Goal: Task Accomplishment & Management: Manage account settings

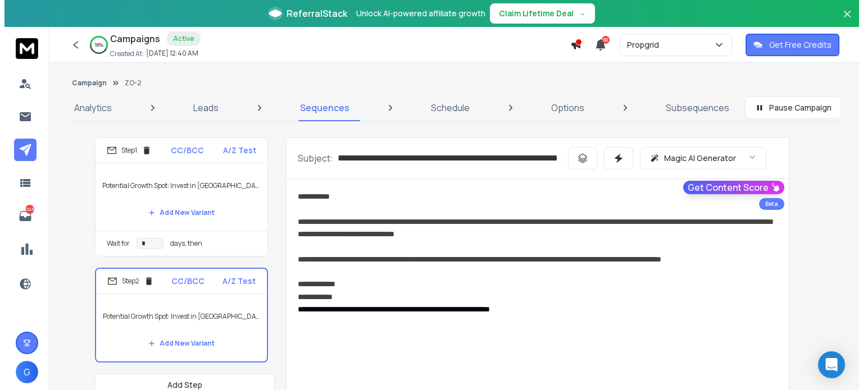
scroll to position [56, 0]
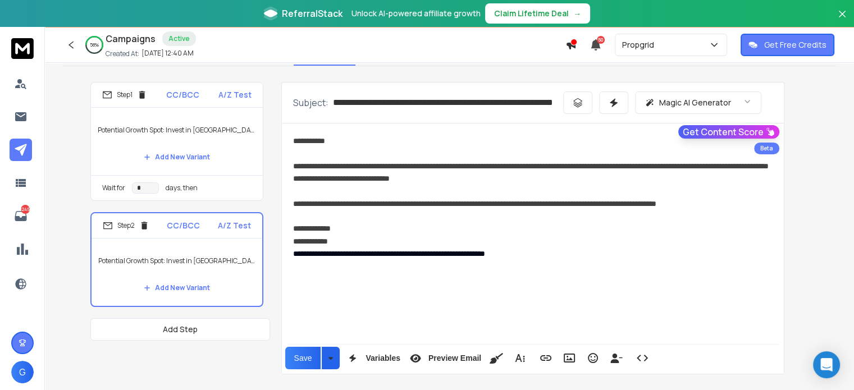
click at [338, 291] on div "**********" at bounding box center [533, 233] width 502 height 218
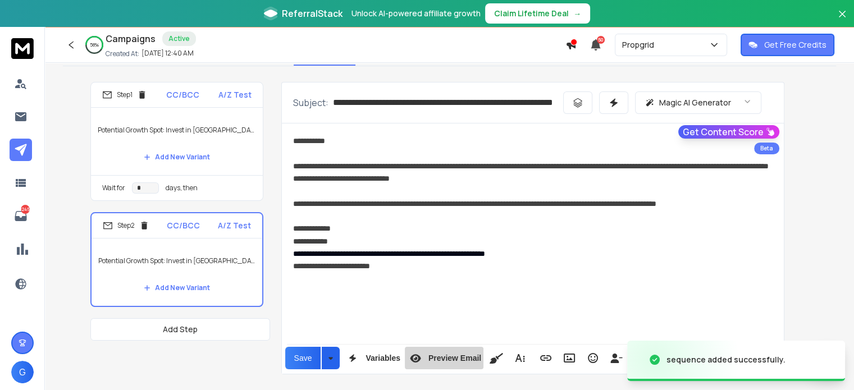
click at [455, 358] on span "Preview Email" at bounding box center [454, 359] width 57 height 10
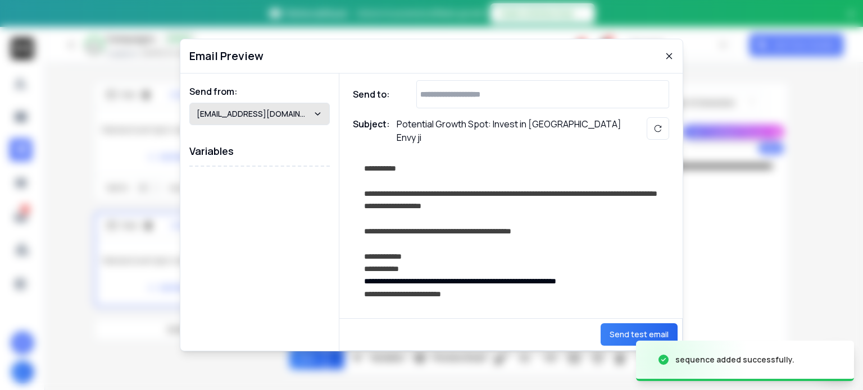
click at [280, 115] on p "[EMAIL_ADDRESS][DOMAIN_NAME]" at bounding box center [255, 113] width 116 height 11
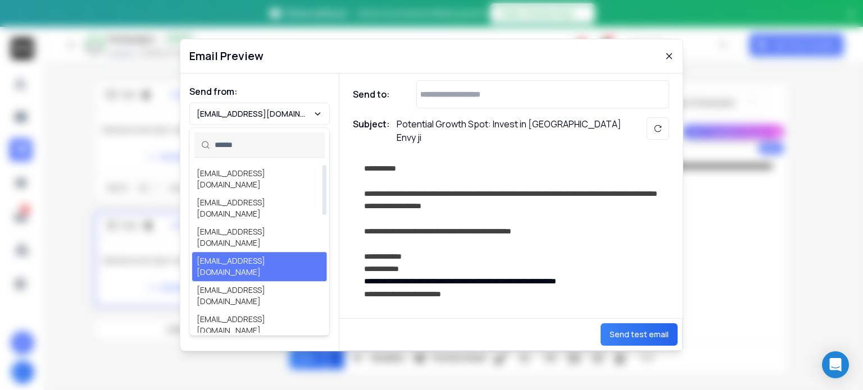
click at [282, 256] on div "[EMAIL_ADDRESS][DOMAIN_NAME]" at bounding box center [260, 267] width 126 height 22
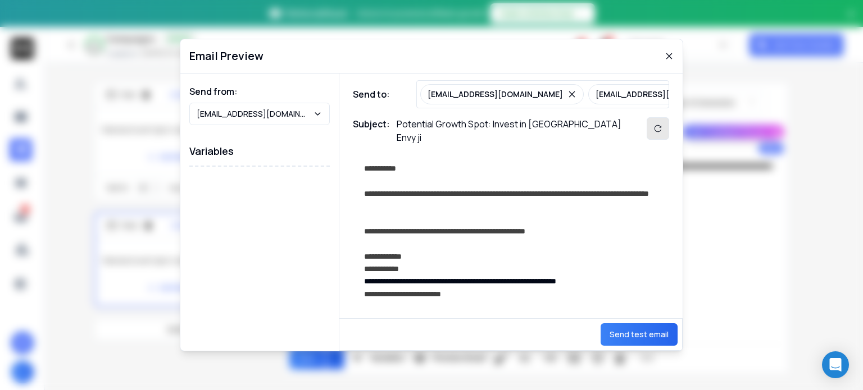
click at [658, 138] on button at bounding box center [657, 128] width 22 height 22
click at [648, 340] on button "Send test email" at bounding box center [638, 334] width 77 height 22
click at [671, 53] on icon at bounding box center [669, 56] width 6 height 6
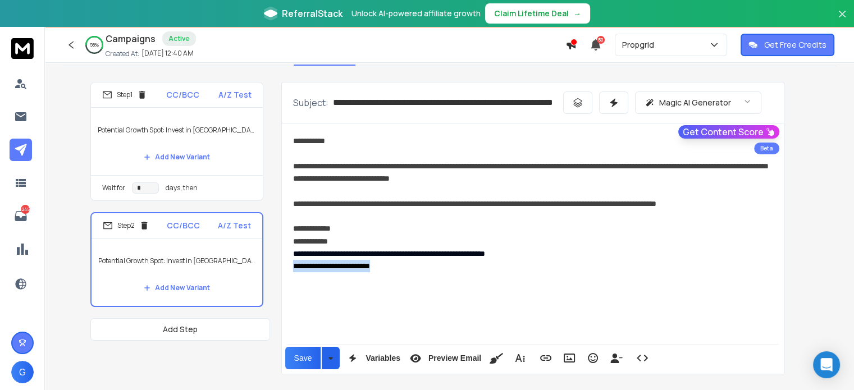
drag, startPoint x: 435, startPoint y: 268, endPoint x: 263, endPoint y: 262, distance: 172.5
click at [263, 262] on div "**********" at bounding box center [449, 228] width 719 height 293
click at [451, 360] on span "Preview Email" at bounding box center [454, 359] width 57 height 10
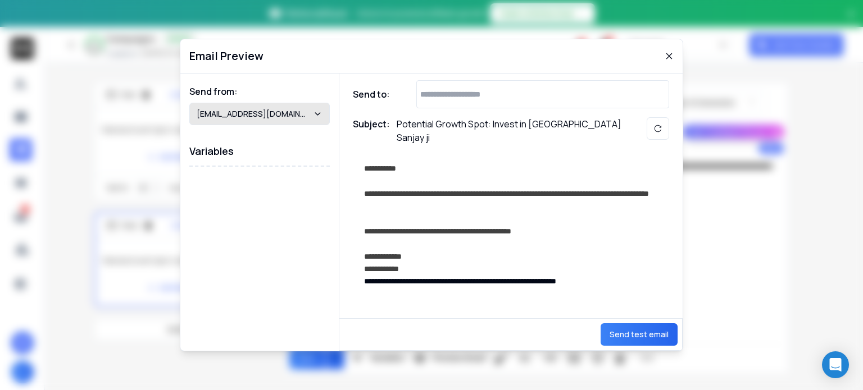
click at [267, 111] on p "[EMAIL_ADDRESS][DOMAIN_NAME]" at bounding box center [255, 113] width 116 height 11
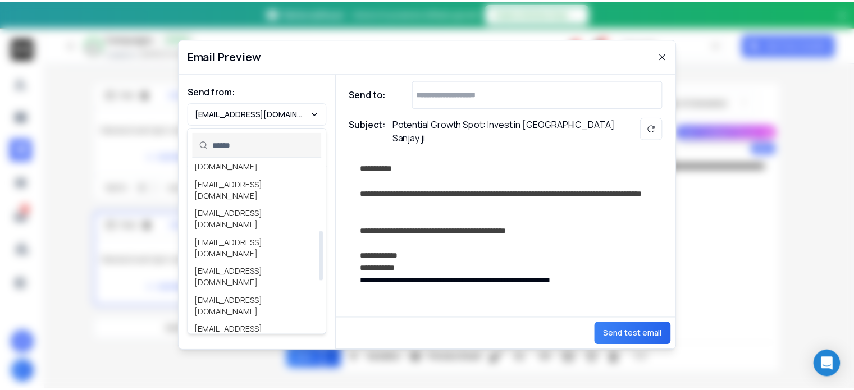
scroll to position [222, 0]
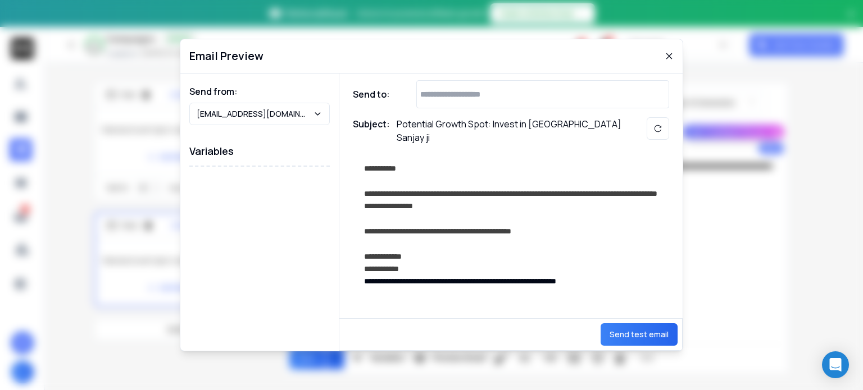
click at [668, 57] on icon at bounding box center [669, 56] width 6 height 6
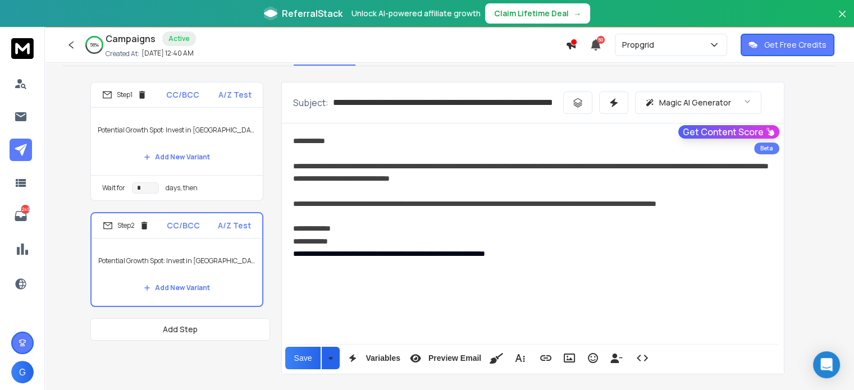
click at [424, 299] on div "**********" at bounding box center [533, 233] width 502 height 218
click at [22, 118] on icon at bounding box center [20, 116] width 11 height 9
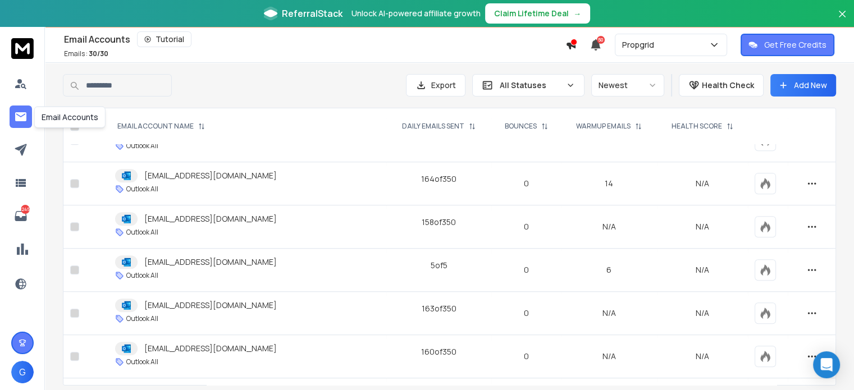
scroll to position [581, 0]
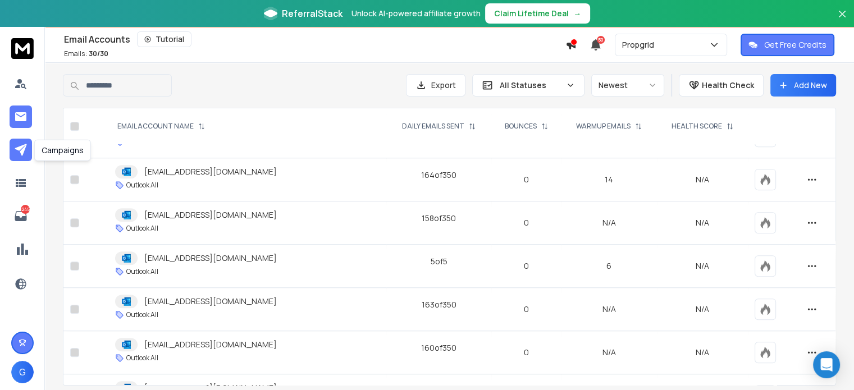
click at [25, 144] on icon at bounding box center [20, 149] width 13 height 13
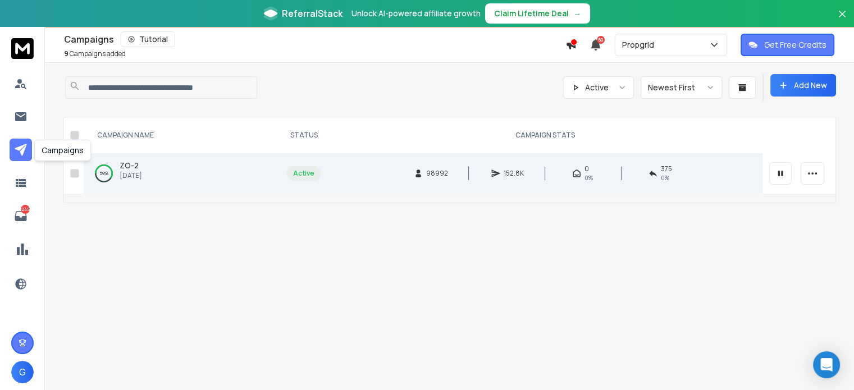
click at [189, 175] on div "59 % ZO-2 [DATE]" at bounding box center [182, 173] width 174 height 27
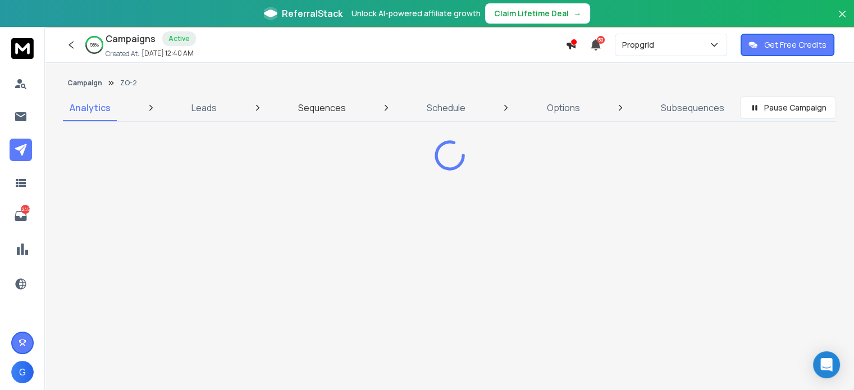
click at [320, 108] on p "Sequences" at bounding box center [322, 107] width 48 height 13
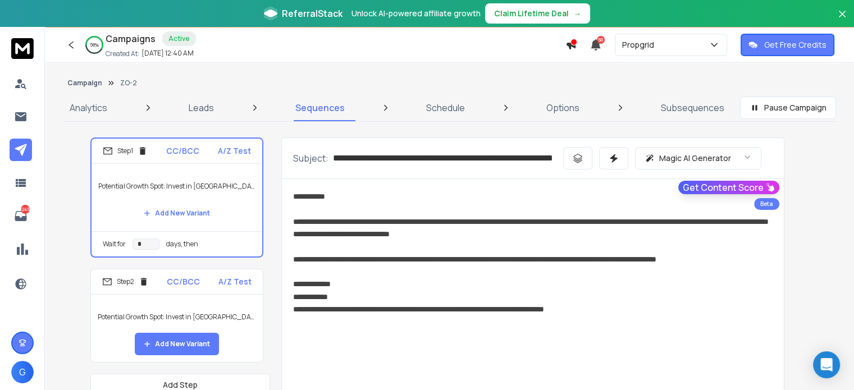
click at [174, 336] on button "Add New Variant" at bounding box center [177, 344] width 84 height 22
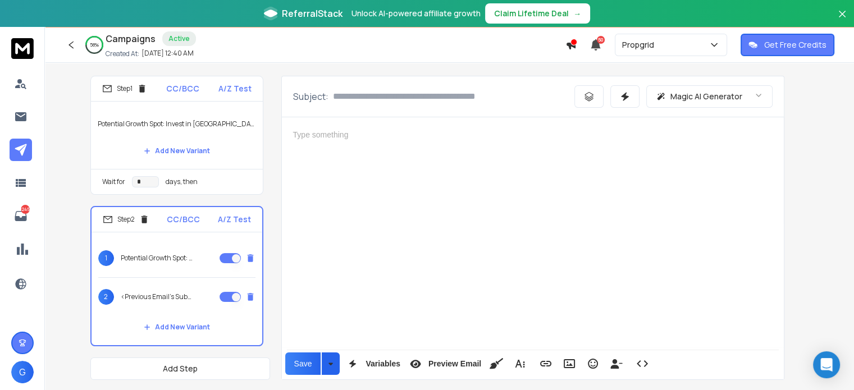
scroll to position [66, 0]
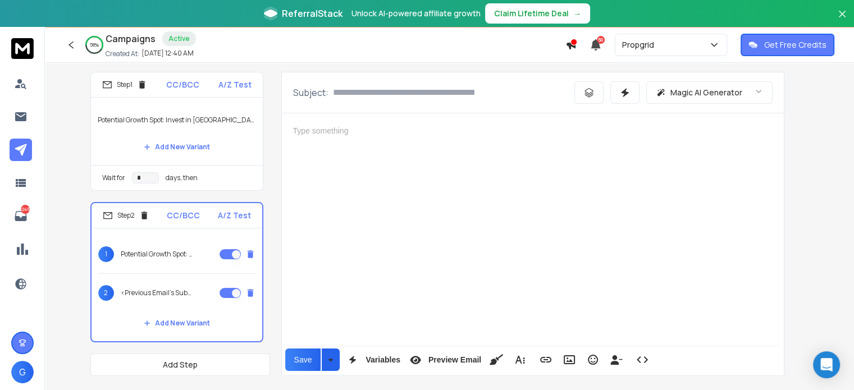
click at [253, 288] on icon at bounding box center [250, 293] width 10 height 10
type input "**********"
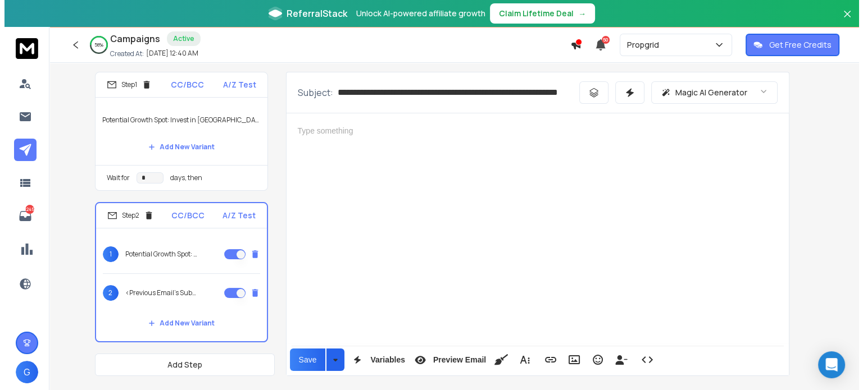
scroll to position [56, 0]
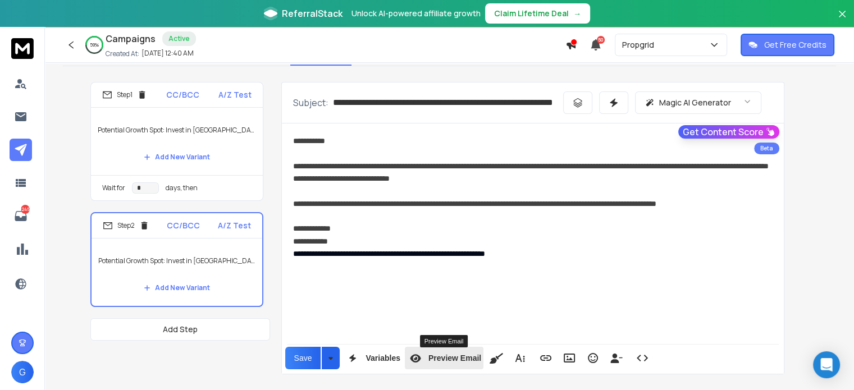
click at [454, 356] on span "Preview Email" at bounding box center [454, 359] width 57 height 10
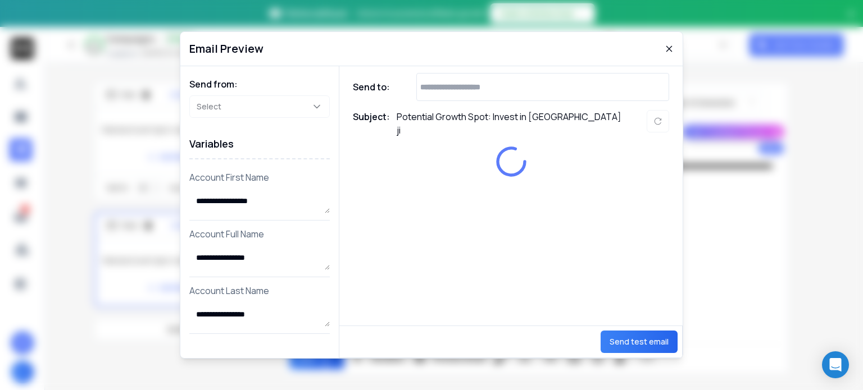
type textarea "**********"
type textarea "******"
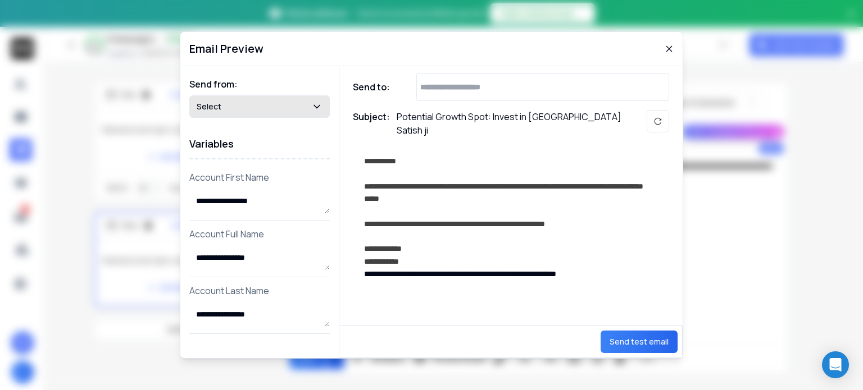
type textarea "******"
type textarea "**********"
click at [281, 110] on p "[EMAIL_ADDRESS][DOMAIN_NAME]" at bounding box center [255, 106] width 116 height 11
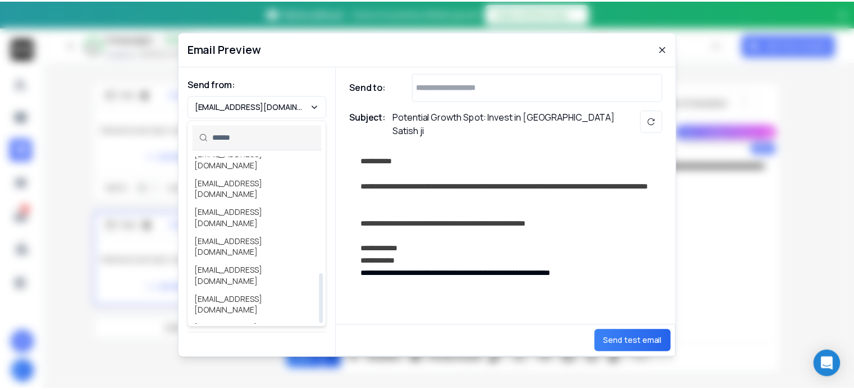
scroll to position [393, 0]
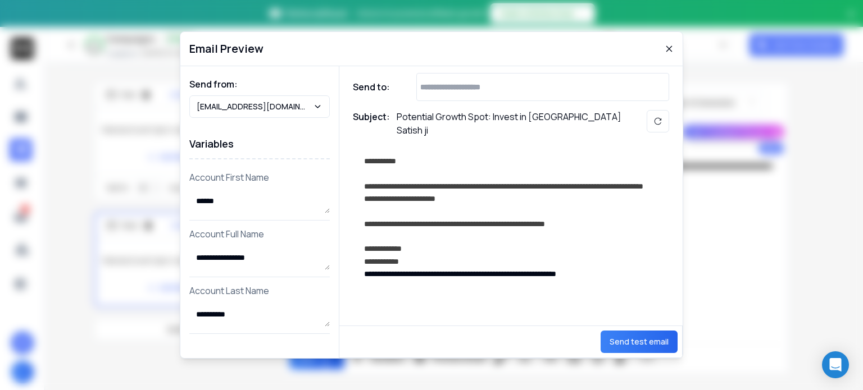
type textarea "**********"
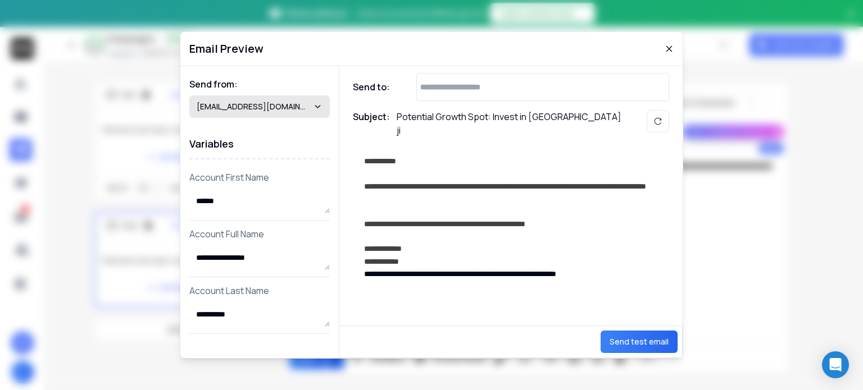
click at [265, 111] on p "[EMAIL_ADDRESS][DOMAIN_NAME]" at bounding box center [255, 106] width 116 height 11
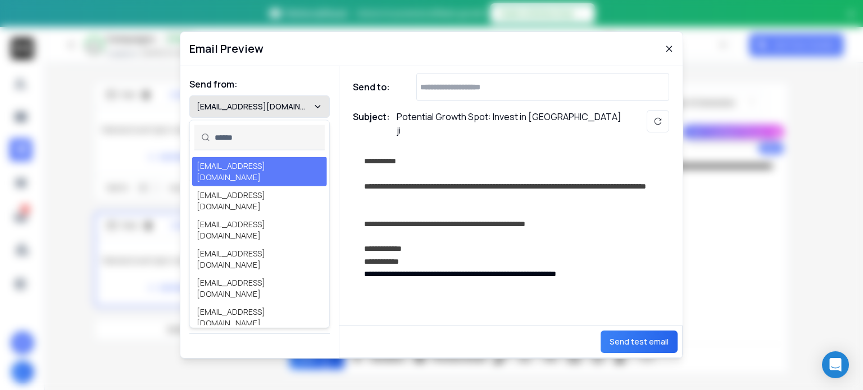
click at [265, 111] on p "[EMAIL_ADDRESS][DOMAIN_NAME]" at bounding box center [255, 106] width 116 height 11
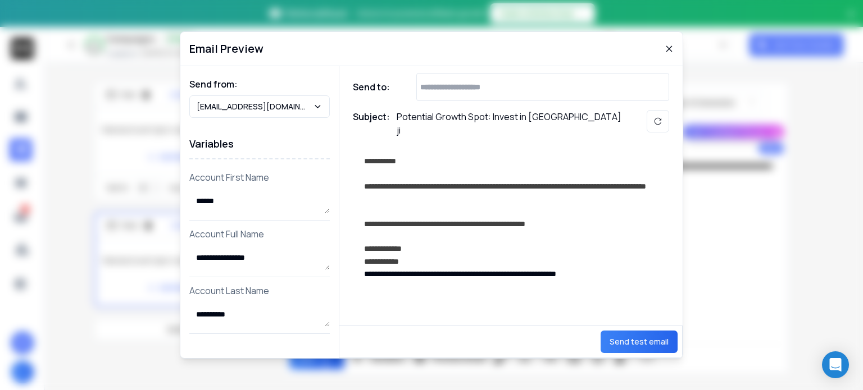
click at [455, 81] on input at bounding box center [542, 87] width 245 height 20
type input "**********"
click at [644, 338] on button "Send test email" at bounding box center [638, 342] width 77 height 22
click at [567, 89] on icon at bounding box center [571, 87] width 9 height 9
click at [668, 51] on icon at bounding box center [668, 48] width 9 height 9
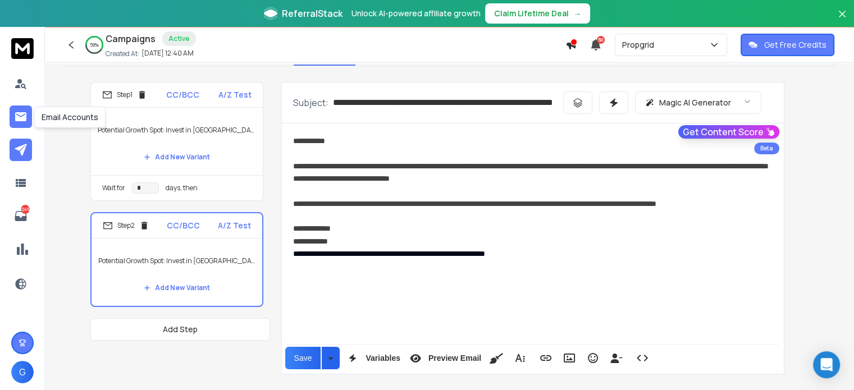
click at [13, 111] on link at bounding box center [21, 117] width 22 height 22
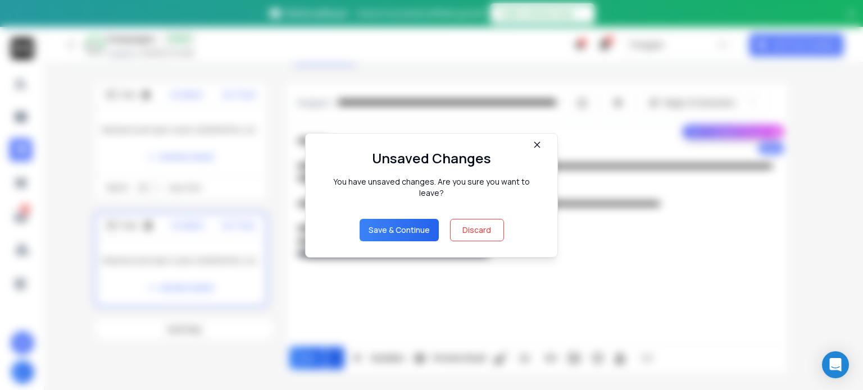
click at [420, 225] on button "Save & Continue" at bounding box center [398, 230] width 79 height 22
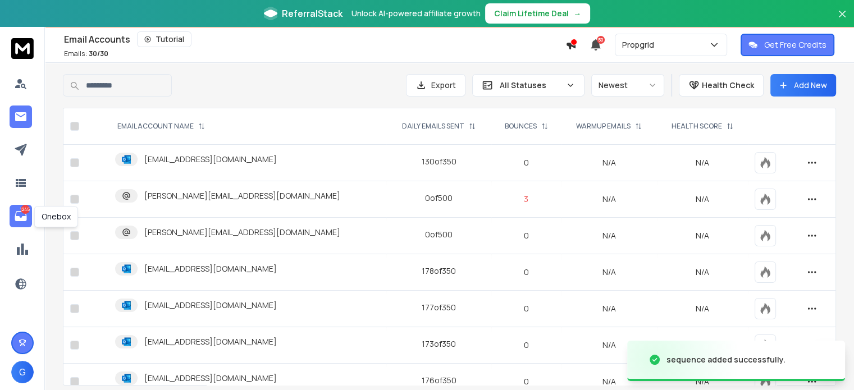
click at [21, 217] on icon at bounding box center [20, 215] width 13 height 13
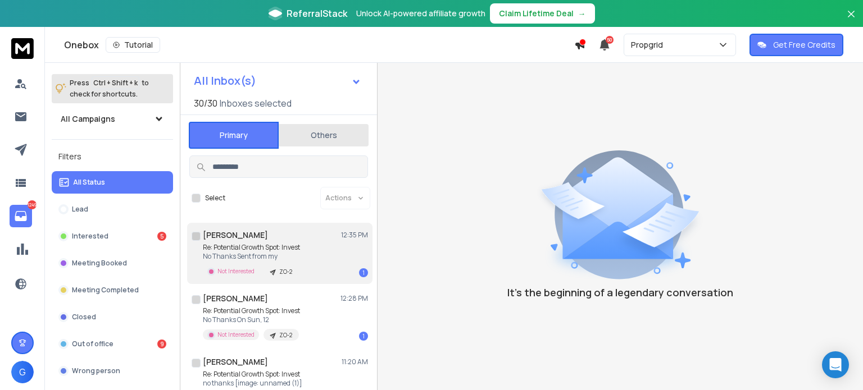
click at [294, 254] on p "No Thanks Sent from my" at bounding box center [251, 256] width 97 height 9
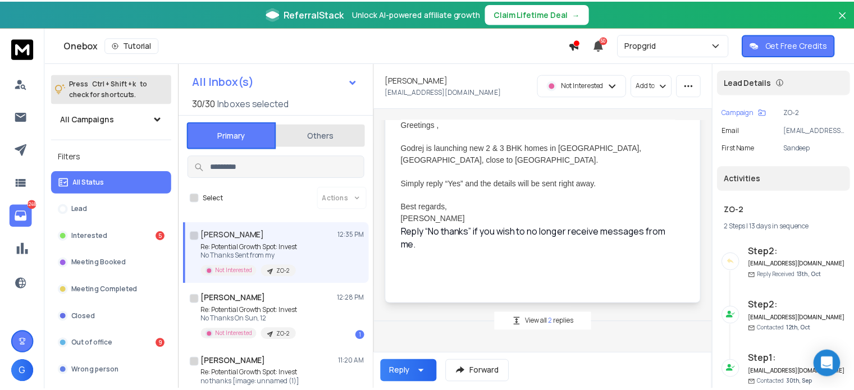
scroll to position [250, 0]
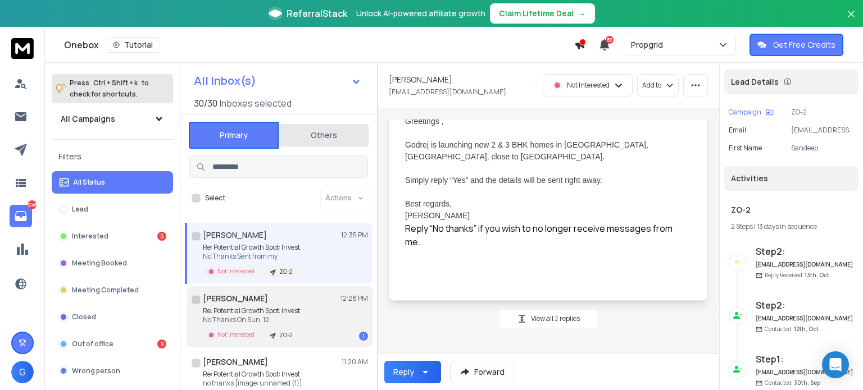
click at [243, 316] on p "No Thanks On Sun, 12" at bounding box center [251, 320] width 97 height 9
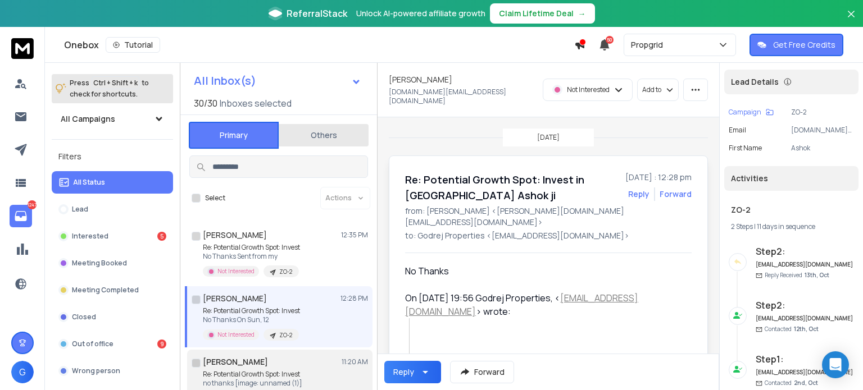
click at [252, 362] on h1 "[PERSON_NAME]" at bounding box center [235, 362] width 65 height 11
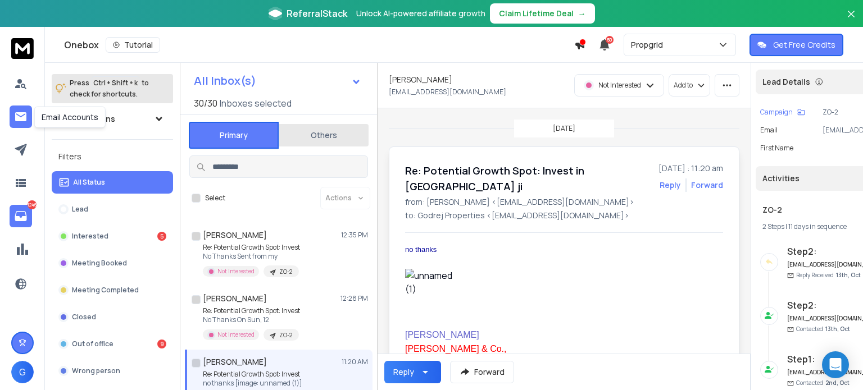
click at [19, 107] on link at bounding box center [21, 117] width 22 height 22
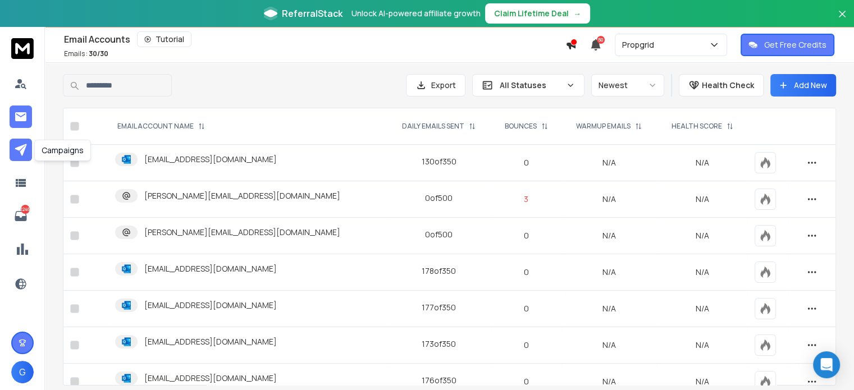
click at [33, 152] on div at bounding box center [23, 152] width 26 height 26
click at [29, 152] on link at bounding box center [21, 150] width 22 height 22
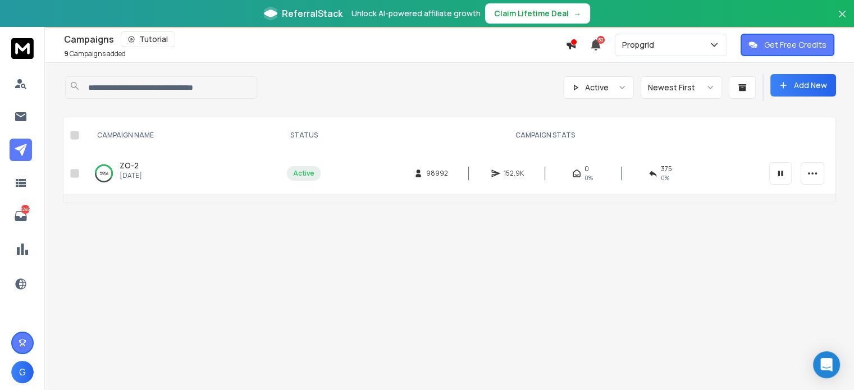
click at [133, 254] on div "Campaigns 9 Campaigns Added Active Newest First Add New CAMPAIGN NAME STATUS CA…" at bounding box center [449, 269] width 773 height 390
click at [29, 155] on link at bounding box center [21, 150] width 22 height 22
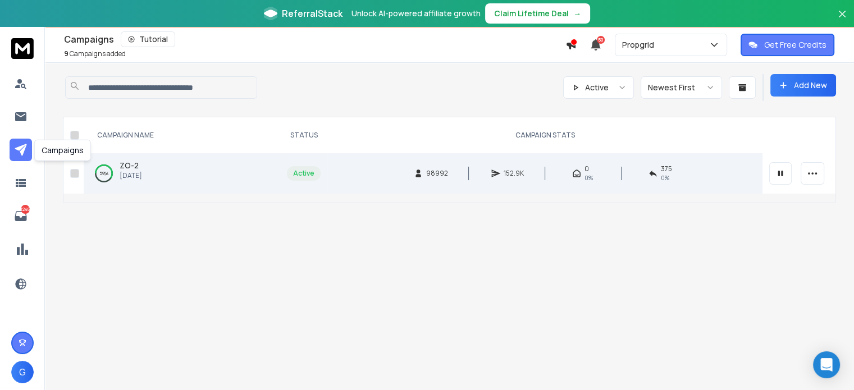
click at [190, 166] on div "59 % ZO-2 [DATE]" at bounding box center [182, 173] width 174 height 27
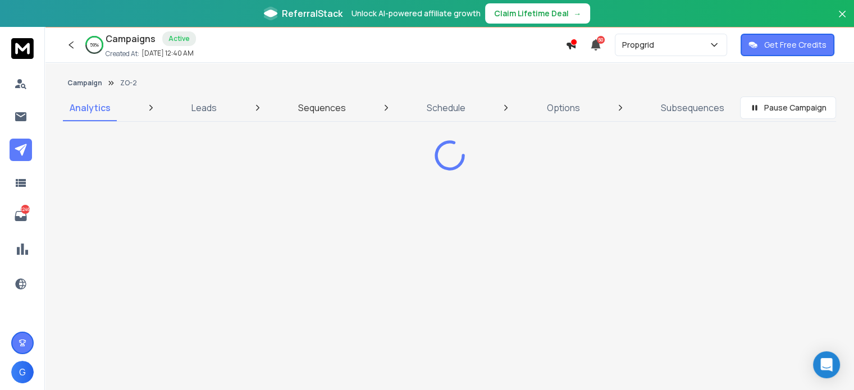
click at [330, 115] on link "Sequences" at bounding box center [321, 107] width 61 height 27
click at [323, 103] on p "Sequences" at bounding box center [322, 107] width 48 height 13
click at [314, 109] on p "Sequences" at bounding box center [322, 107] width 48 height 13
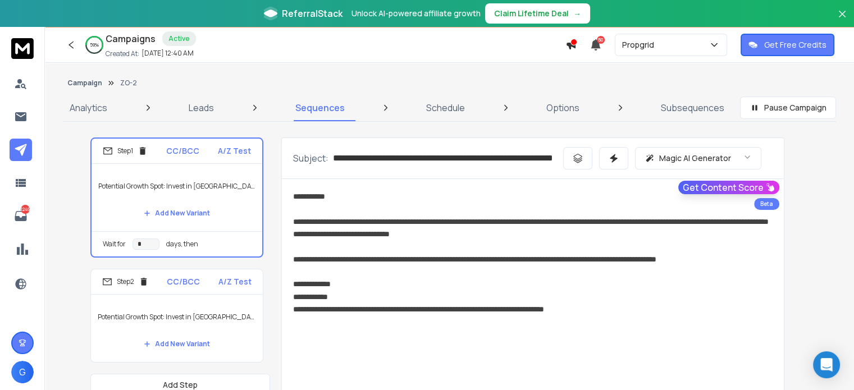
click at [151, 322] on p "Potential Growth Spot: Invest in [GEOGRAPHIC_DATA] {{firstName}} ji" at bounding box center [177, 317] width 158 height 31
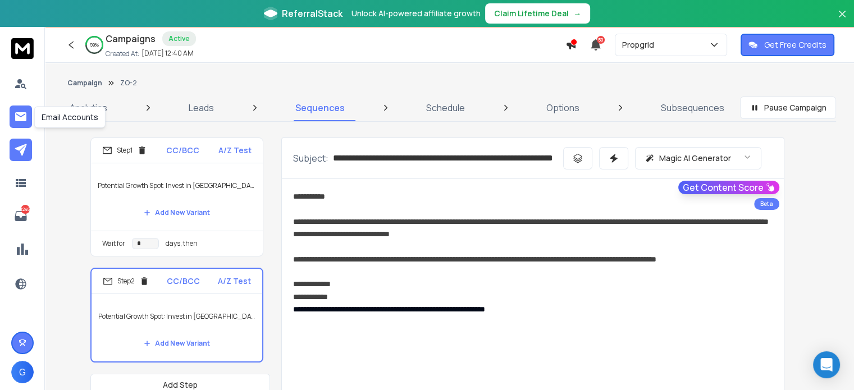
click at [27, 116] on link at bounding box center [21, 117] width 22 height 22
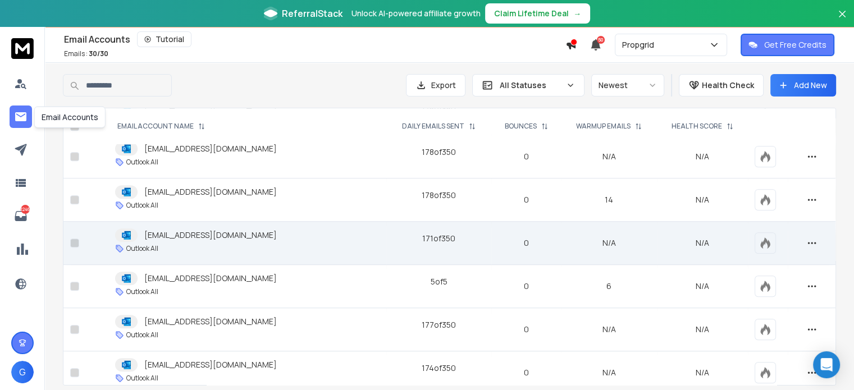
scroll to position [562, 0]
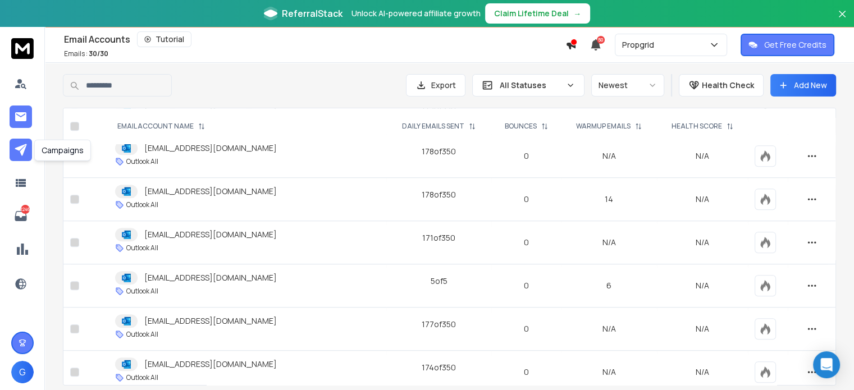
click at [22, 144] on icon at bounding box center [20, 149] width 13 height 13
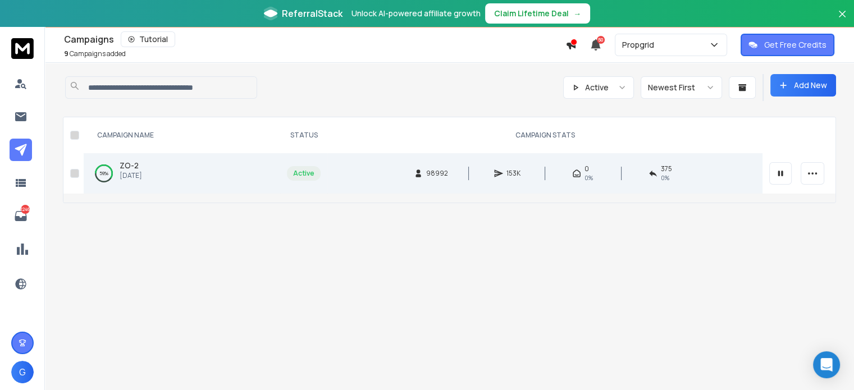
click at [142, 163] on h1 "ZO-2" at bounding box center [131, 165] width 22 height 11
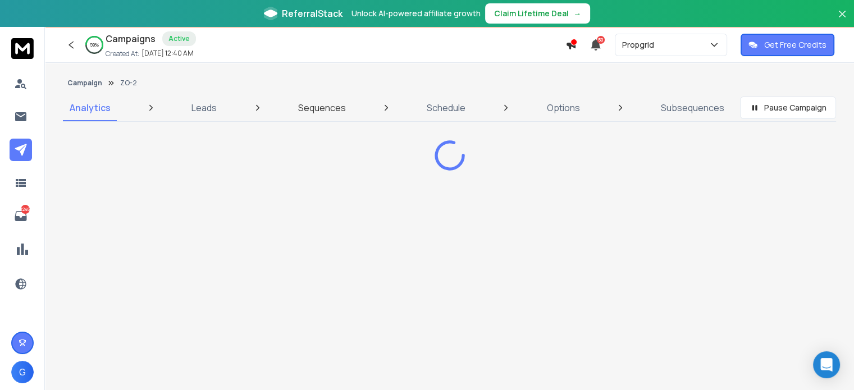
click at [323, 114] on p "Sequences" at bounding box center [322, 107] width 48 height 13
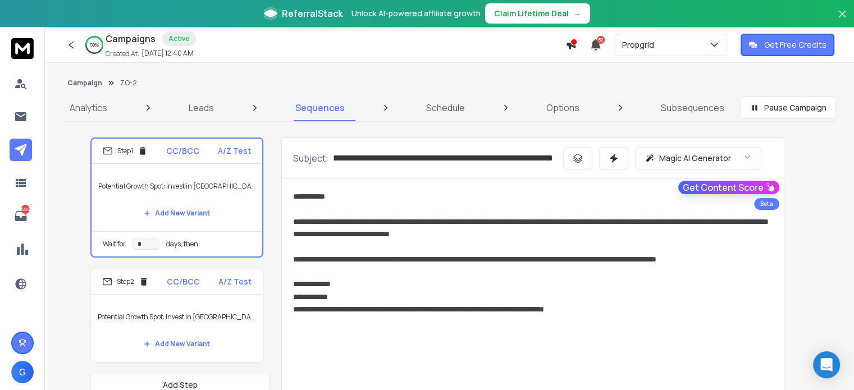
click at [204, 327] on p "Potential Growth Spot: Invest in [GEOGRAPHIC_DATA] {{firstName}} ji" at bounding box center [177, 317] width 158 height 31
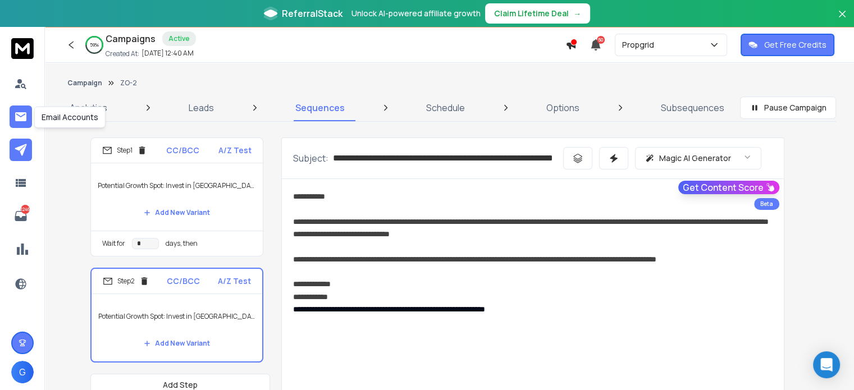
click at [25, 124] on link at bounding box center [21, 117] width 22 height 22
